Goal: Task Accomplishment & Management: Manage account settings

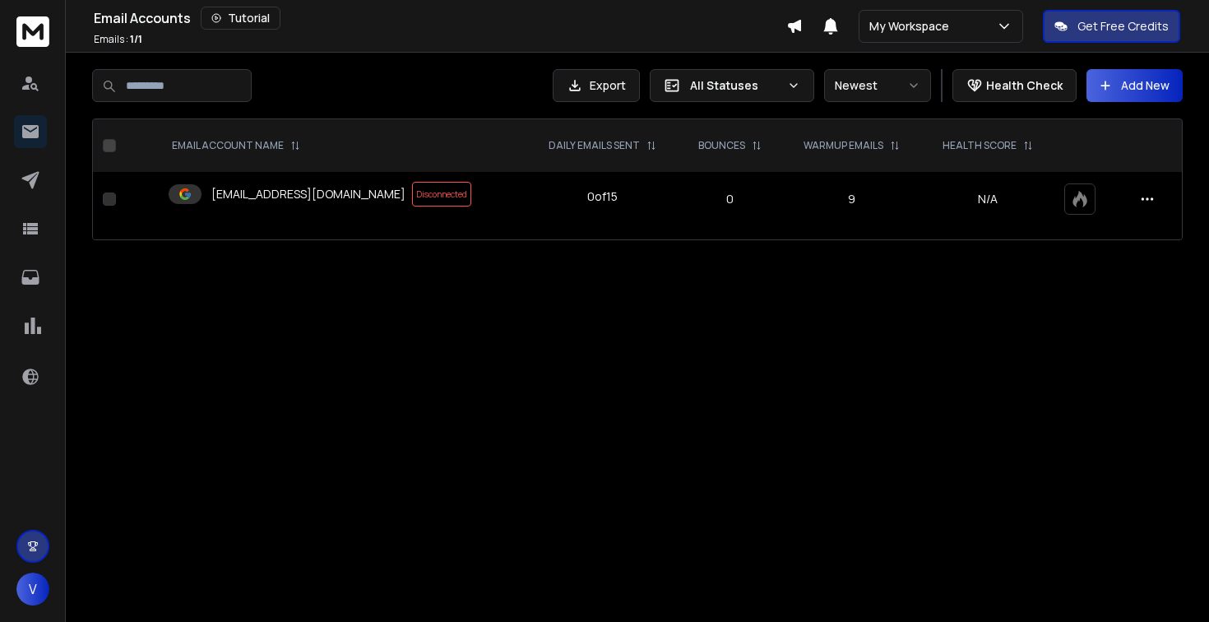
click at [412, 206] on span "Disconnected" at bounding box center [441, 194] width 59 height 25
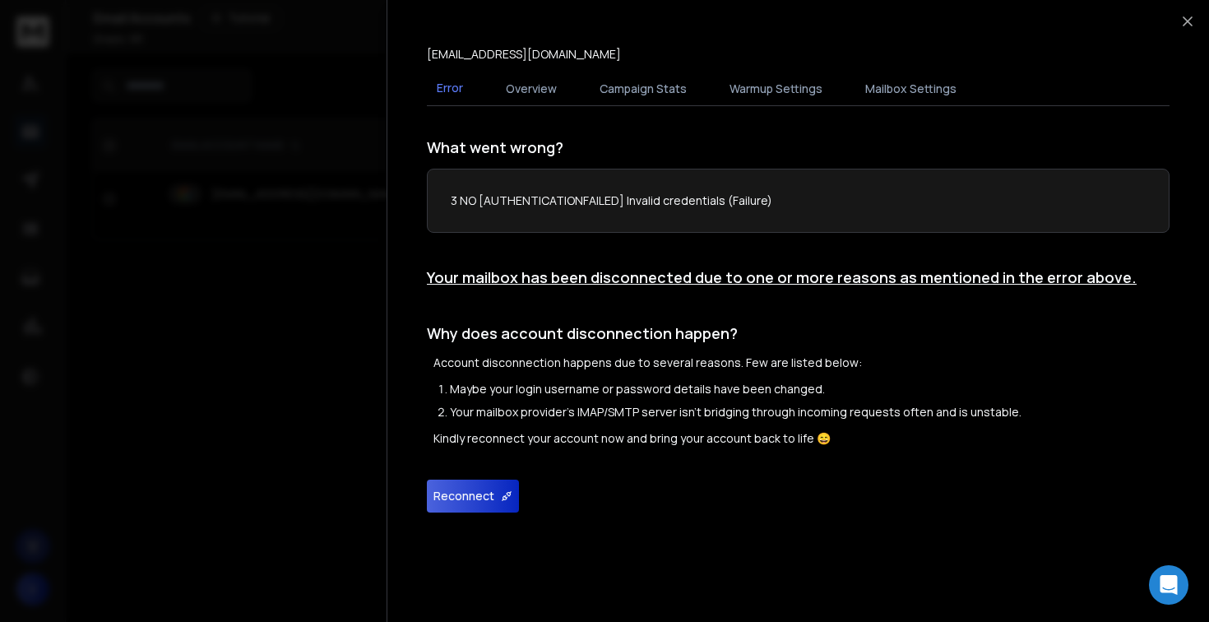
click at [463, 508] on button "Reconnect" at bounding box center [473, 496] width 92 height 33
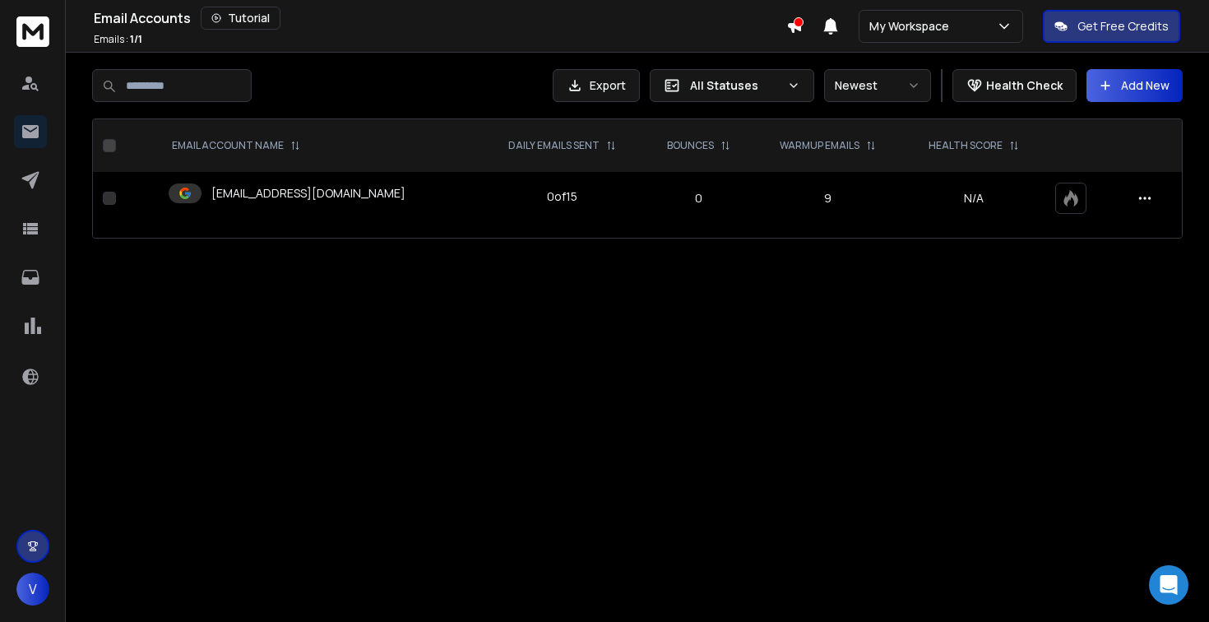
click at [1067, 201] on div at bounding box center [1070, 198] width 31 height 31
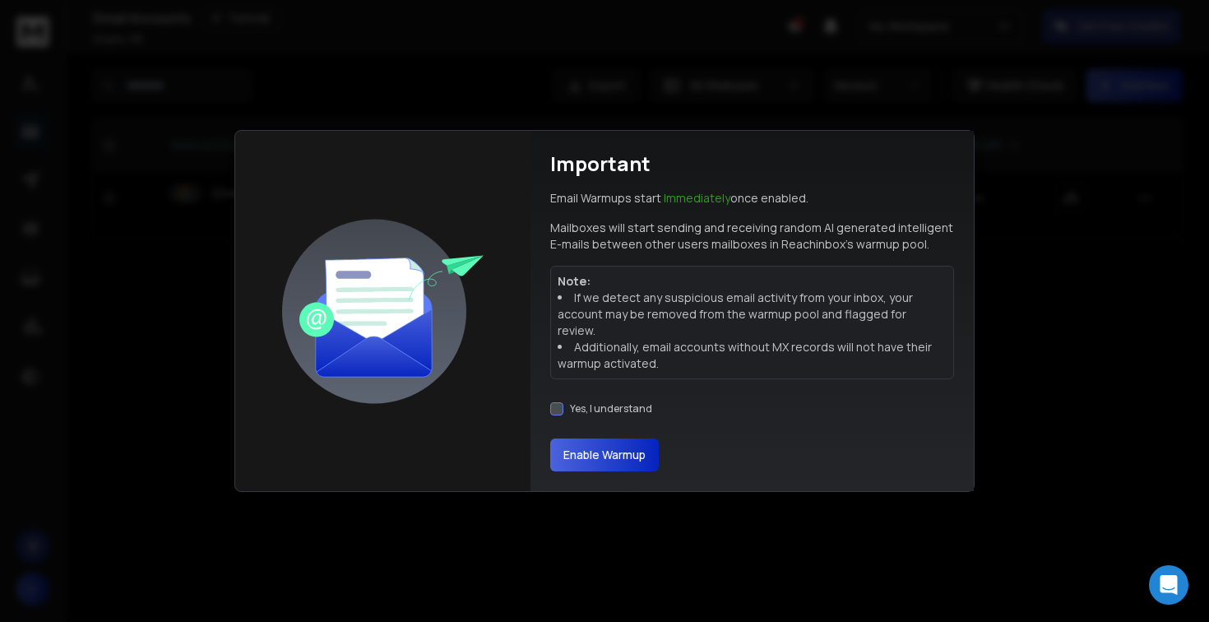
click at [578, 412] on div "Yes, I understand" at bounding box center [601, 408] width 102 height 33
click at [578, 402] on label "Yes, I understand" at bounding box center [611, 408] width 82 height 13
click at [560, 402] on button "Yes, I understand" at bounding box center [556, 408] width 13 height 13
click at [573, 438] on button "Enable Warmup" at bounding box center [604, 454] width 109 height 33
